Goal: Task Accomplishment & Management: Use online tool/utility

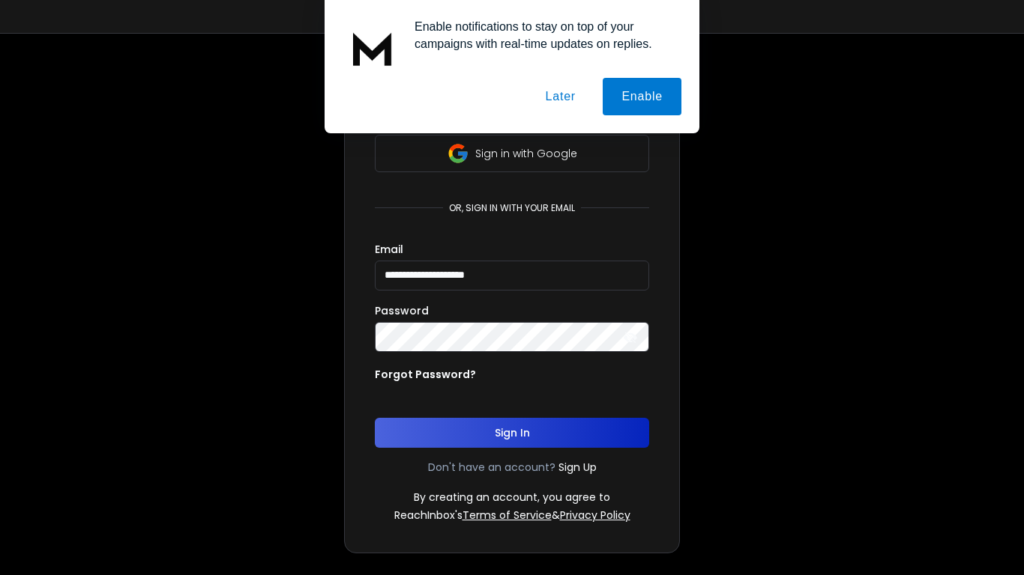
type input "**********"
click at [512, 432] on button "Sign In" at bounding box center [512, 433] width 274 height 30
